Goal: Task Accomplishment & Management: Use online tool/utility

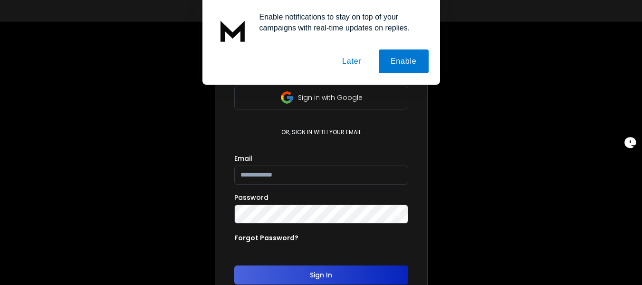
click at [305, 99] on p "Sign in with Google" at bounding box center [330, 98] width 65 height 10
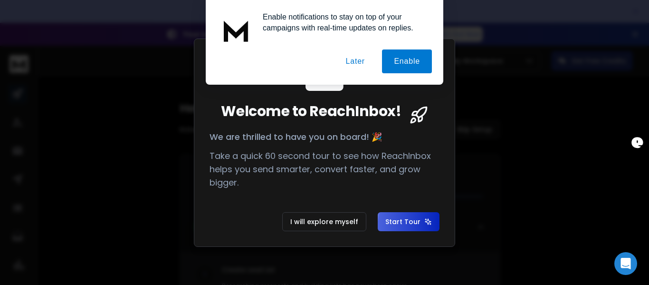
click at [400, 65] on button "Enable" at bounding box center [407, 61] width 50 height 24
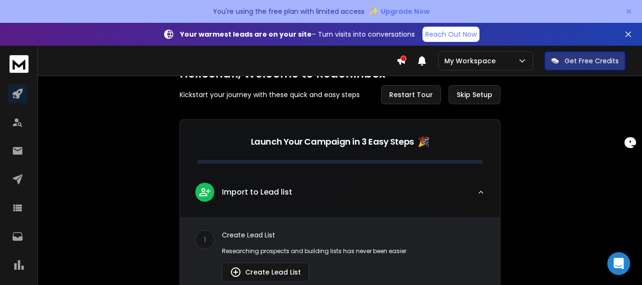
scroll to position [177, 0]
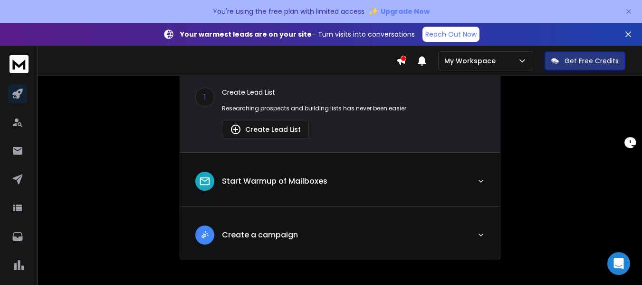
click at [19, 68] on img at bounding box center [19, 64] width 19 height 18
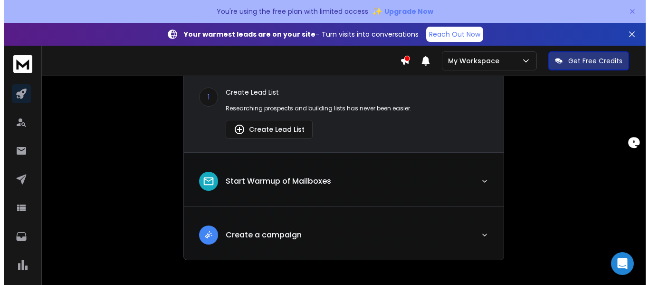
scroll to position [0, 0]
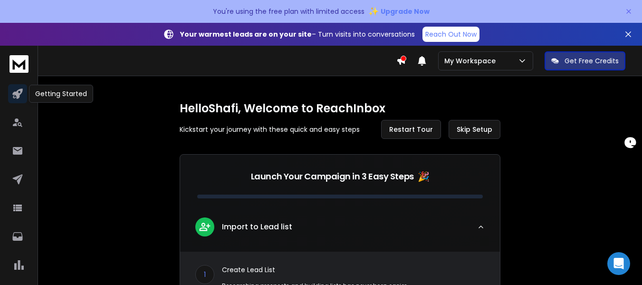
click at [16, 97] on icon at bounding box center [17, 93] width 11 height 11
click at [17, 128] on link at bounding box center [17, 122] width 19 height 19
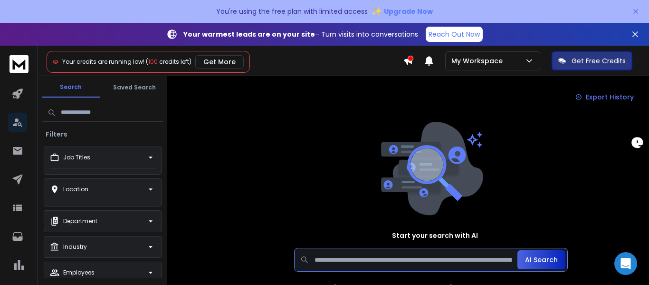
click at [98, 161] on div "Job Titles" at bounding box center [103, 158] width 106 height 10
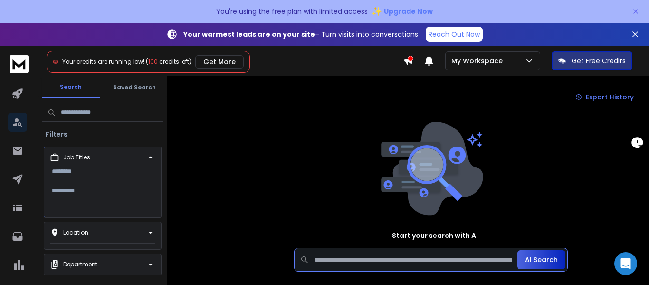
type input "*******"
click at [142, 238] on div "Job Titles Location Department Industry Employees Revenue Domains Management Co…" at bounding box center [103, 211] width 122 height 131
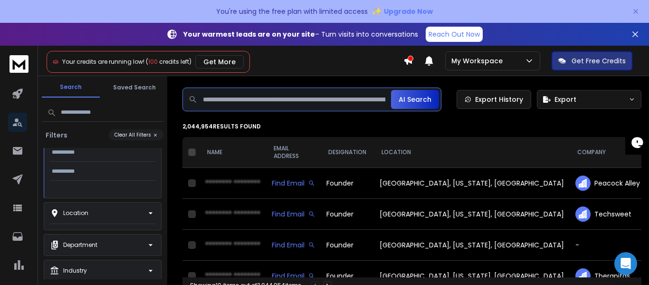
scroll to position [29, 0]
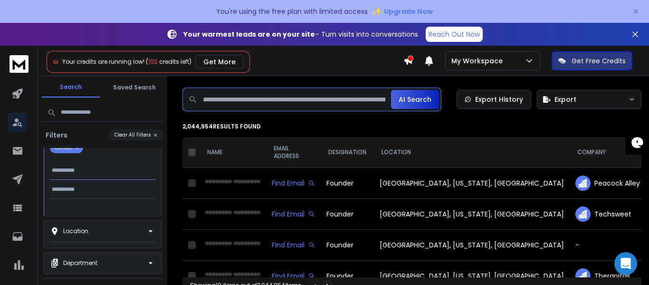
click at [73, 178] on input at bounding box center [103, 170] width 106 height 19
type input "*****"
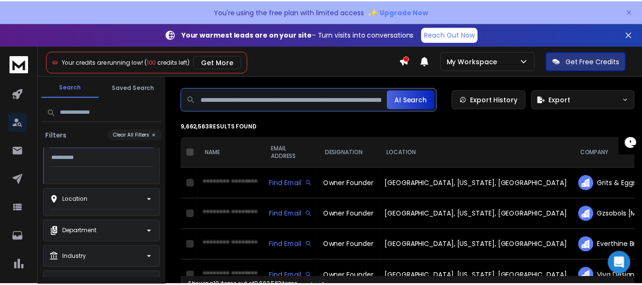
scroll to position [61, 0]
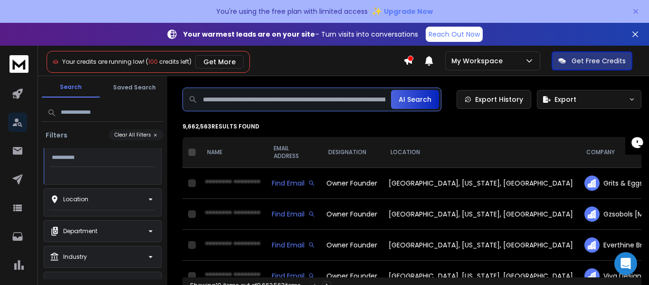
click at [150, 202] on div "Location" at bounding box center [103, 202] width 118 height 28
click at [146, 202] on icon at bounding box center [151, 199] width 10 height 10
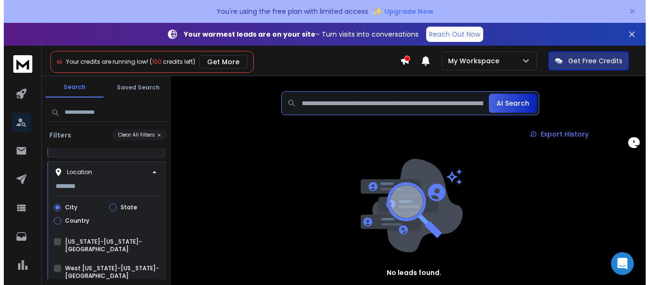
scroll to position [88, 0]
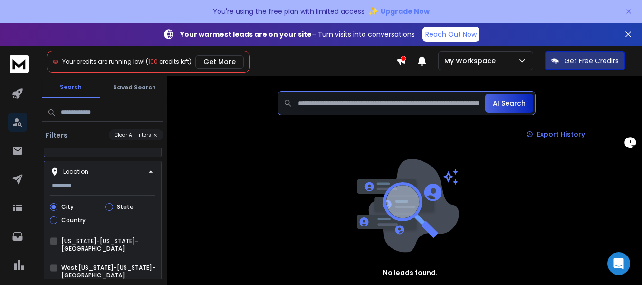
type input "********"
click at [97, 245] on label "New York-New York-United States" at bounding box center [108, 244] width 94 height 15
click at [58, 245] on States "New York-New York-United States" at bounding box center [54, 241] width 8 height 8
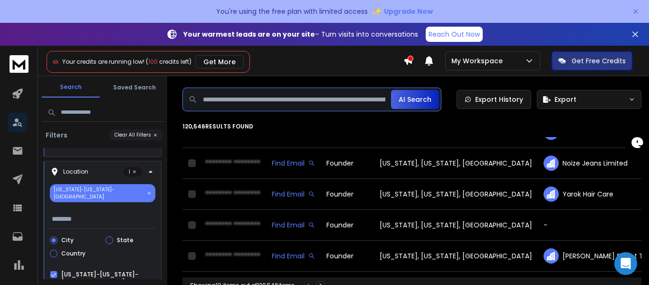
scroll to position [0, 0]
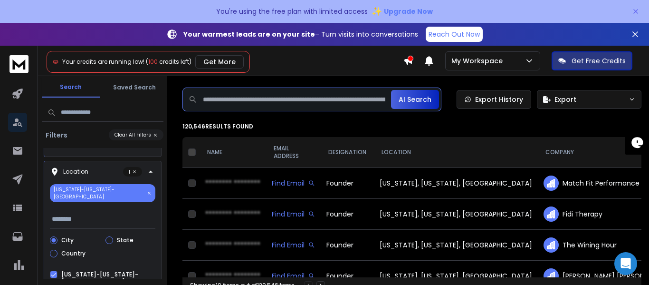
click at [295, 187] on div "Find Email" at bounding box center [293, 183] width 43 height 10
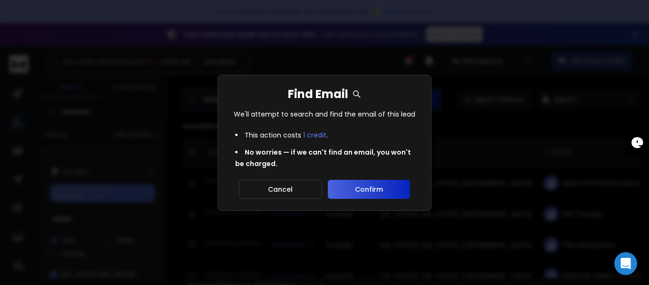
click at [291, 192] on button "Cancel" at bounding box center [280, 189] width 83 height 19
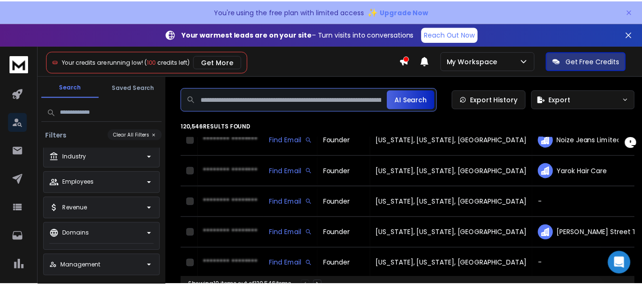
scroll to position [461, 0]
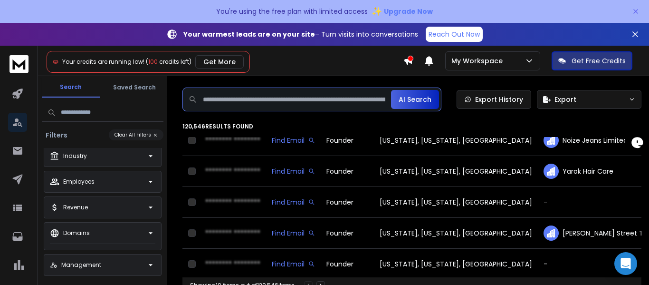
click at [82, 114] on input at bounding box center [103, 112] width 122 height 19
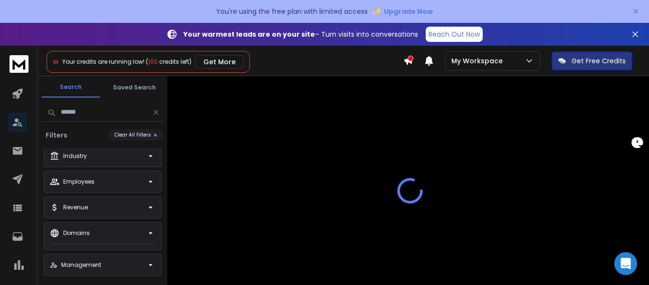
type input "*******"
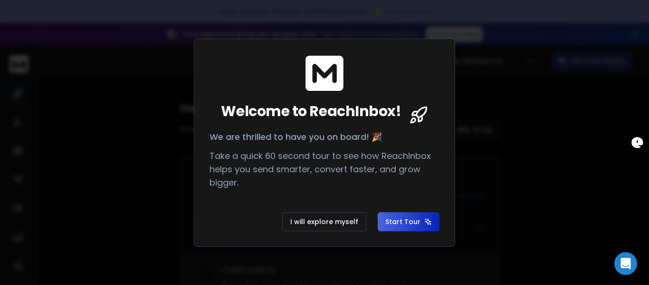
drag, startPoint x: 468, startPoint y: 217, endPoint x: 425, endPoint y: 217, distance: 42.8
click at [468, 217] on div at bounding box center [324, 142] width 649 height 285
